Goal: Communication & Community: Answer question/provide support

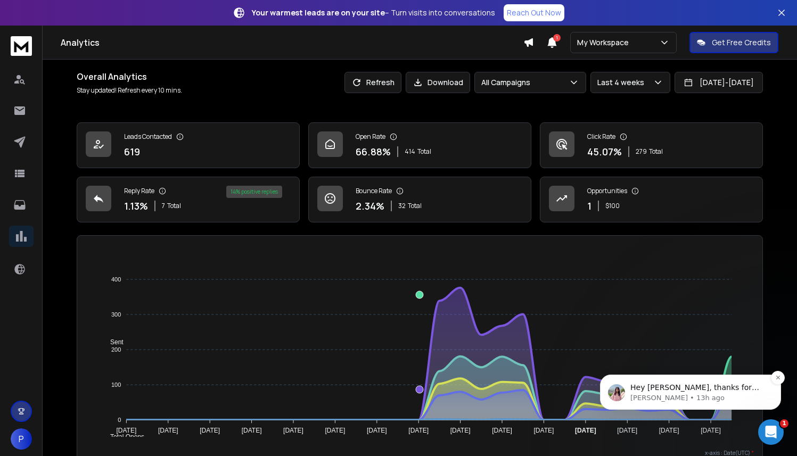
click at [712, 388] on p "Hey [PERSON_NAME], thanks for reaching out. The errors for DFY accounts are cle…" at bounding box center [699, 388] width 137 height 11
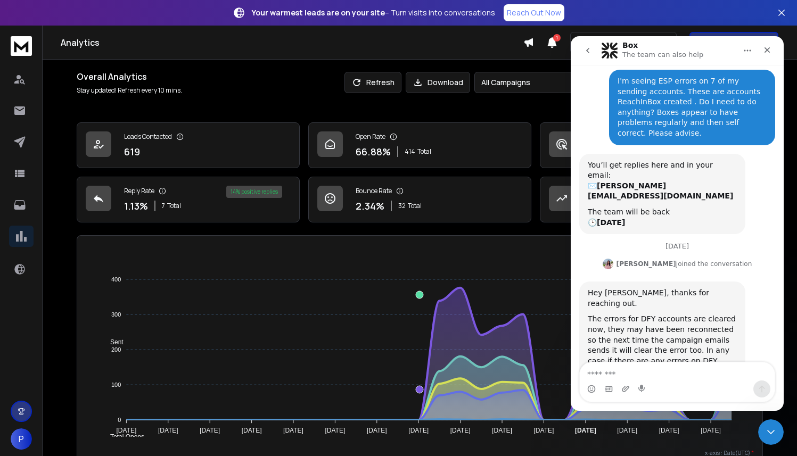
scroll to position [43, 0]
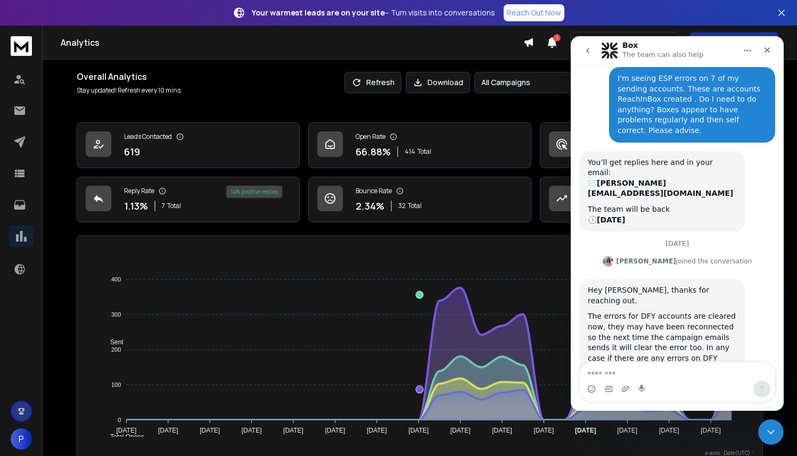
click at [594, 372] on textarea "Message…" at bounding box center [677, 372] width 195 height 18
type textarea "**********"
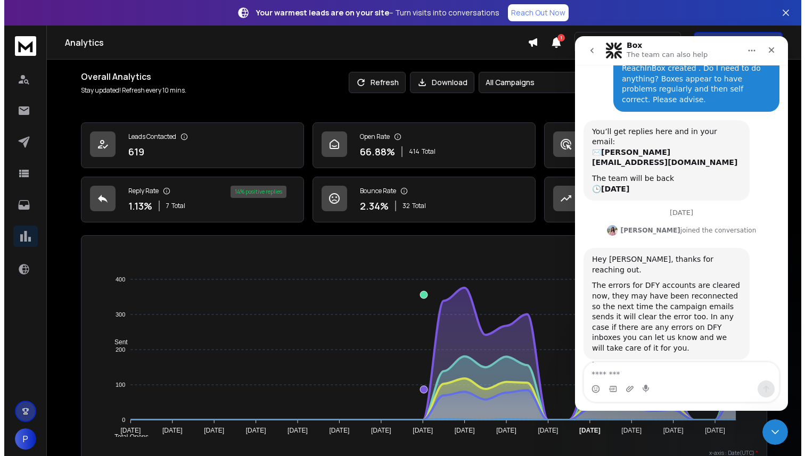
scroll to position [75, 0]
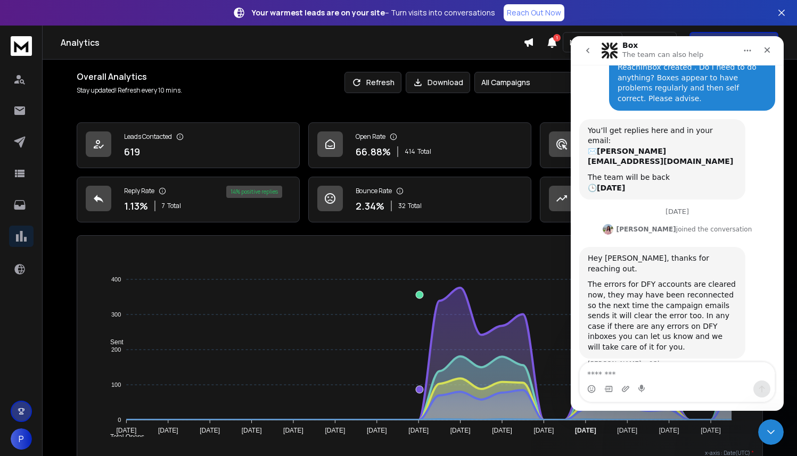
click at [555, 43] on icon at bounding box center [553, 42] width 10 height 11
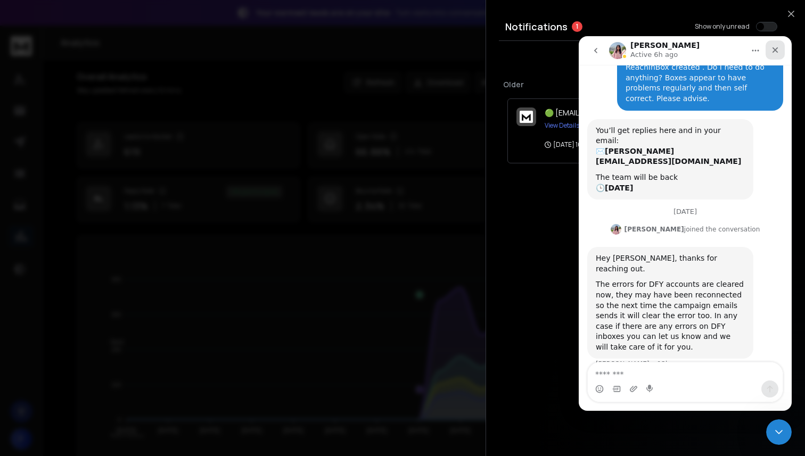
click at [777, 49] on icon "Close" at bounding box center [775, 50] width 9 height 9
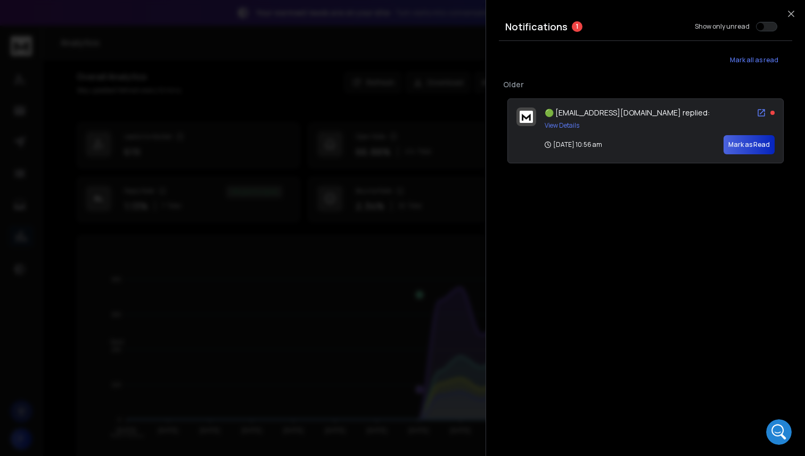
click at [558, 126] on div "View Details" at bounding box center [562, 125] width 35 height 9
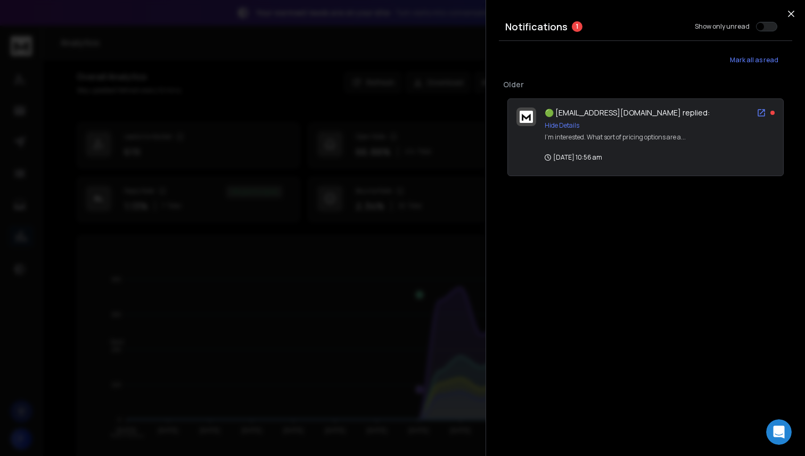
click at [790, 17] on icon "button" at bounding box center [791, 14] width 11 height 11
